Goal: Task Accomplishment & Management: Use online tool/utility

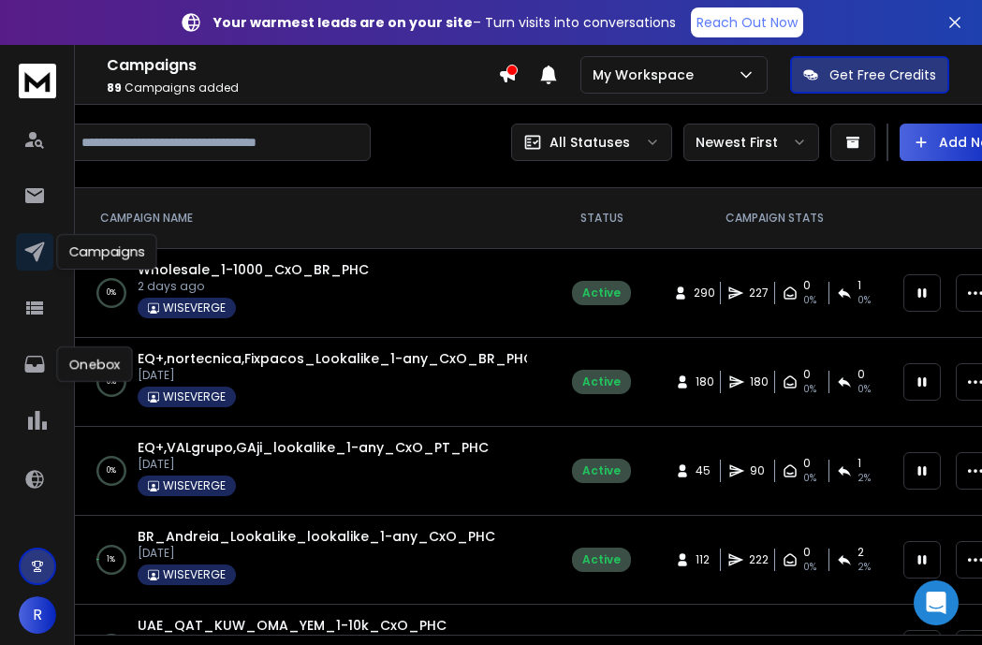
click at [32, 363] on icon at bounding box center [34, 364] width 22 height 22
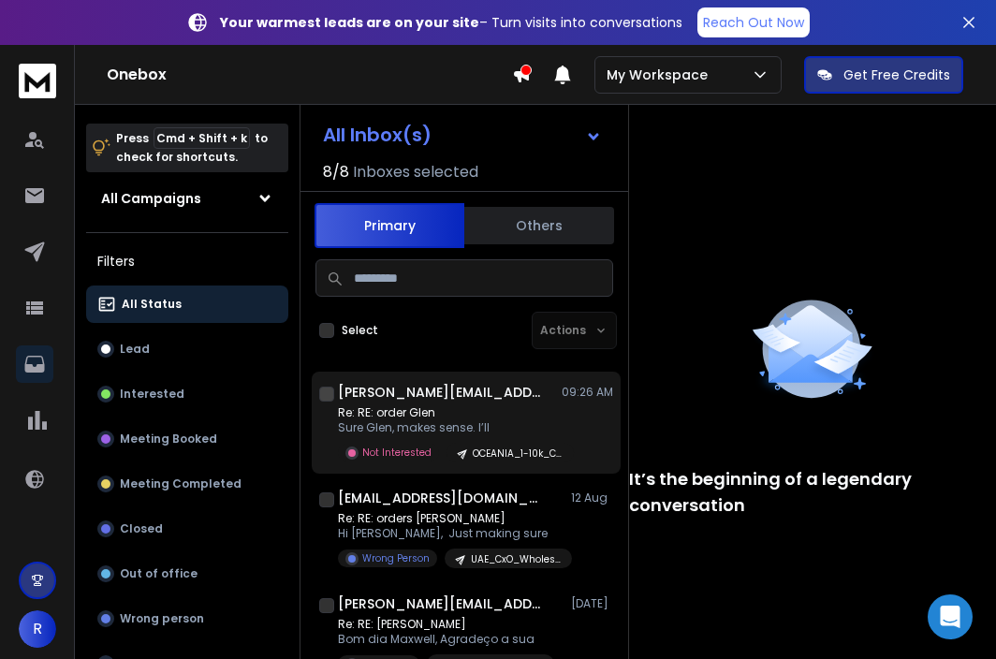
click at [483, 392] on h1 "[PERSON_NAME][EMAIL_ADDRESS][PERSON_NAME][DOMAIN_NAME]" at bounding box center [441, 392] width 206 height 19
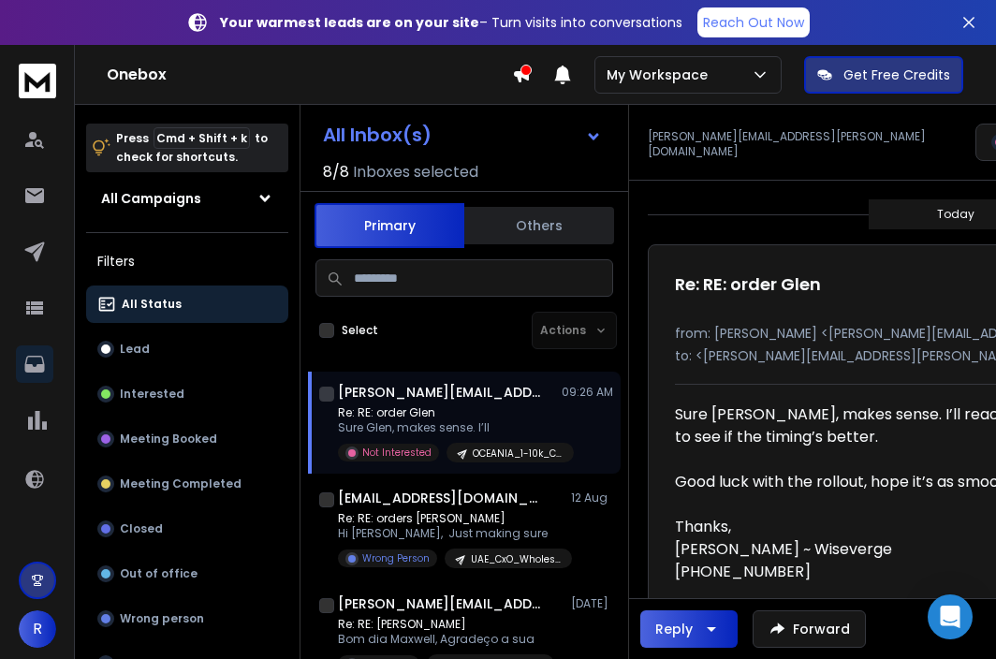
click at [392, 454] on p "Not Interested" at bounding box center [396, 453] width 69 height 14
click at [392, 452] on p "Not Interested" at bounding box center [396, 453] width 69 height 14
drag, startPoint x: 826, startPoint y: 138, endPoint x: 801, endPoint y: 140, distance: 24.5
click at [801, 140] on div "[PERSON_NAME][EMAIL_ADDRESS][PERSON_NAME][DOMAIN_NAME]" at bounding box center [799, 142] width 302 height 34
click at [22, 253] on link at bounding box center [34, 251] width 37 height 37
